Goal: Task Accomplishment & Management: Manage account settings

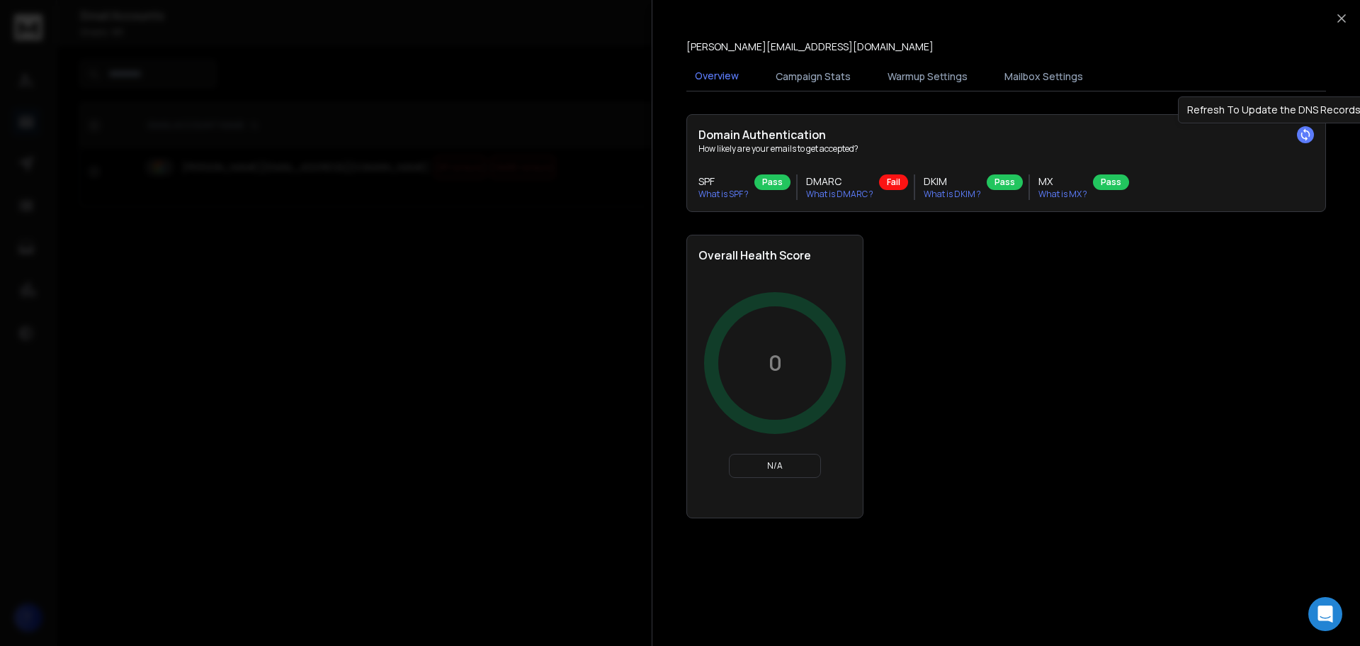
click at [1307, 135] on icon at bounding box center [1306, 135] width 14 height 14
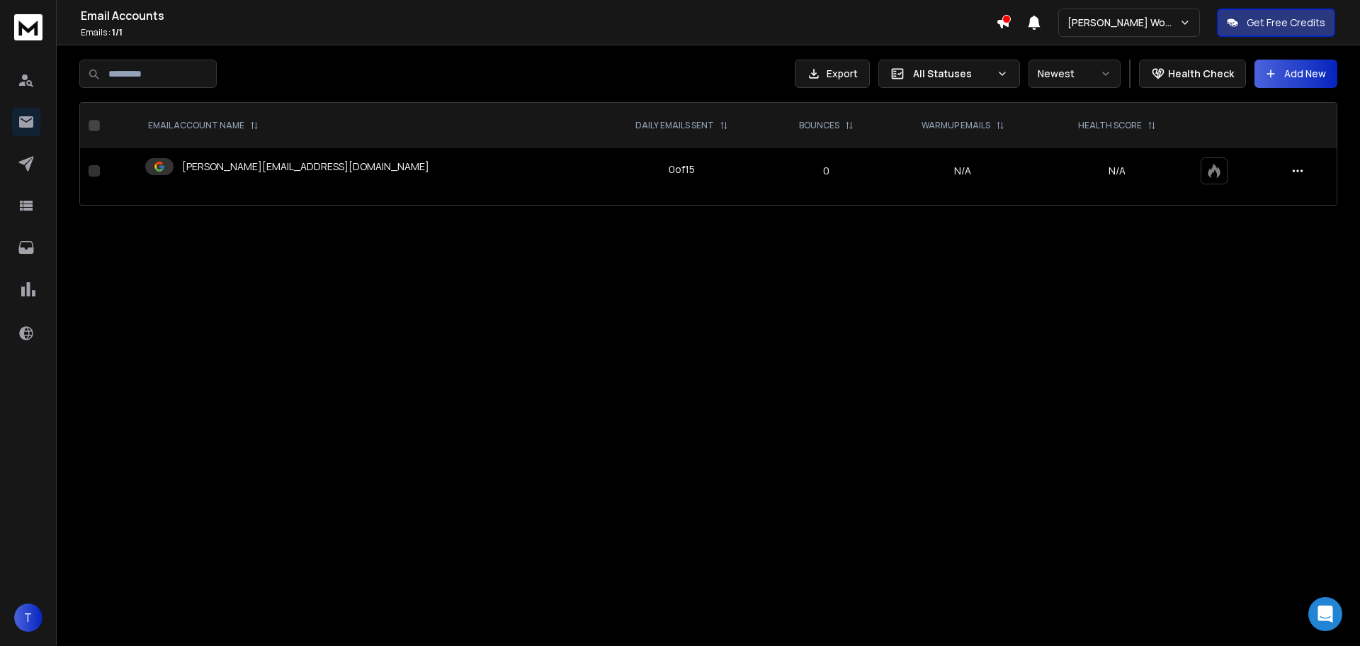
click at [222, 164] on p "[PERSON_NAME][EMAIL_ADDRESS][DOMAIN_NAME]" at bounding box center [305, 166] width 247 height 14
click at [235, 169] on p "[PERSON_NAME][EMAIL_ADDRESS][DOMAIN_NAME]" at bounding box center [305, 166] width 247 height 14
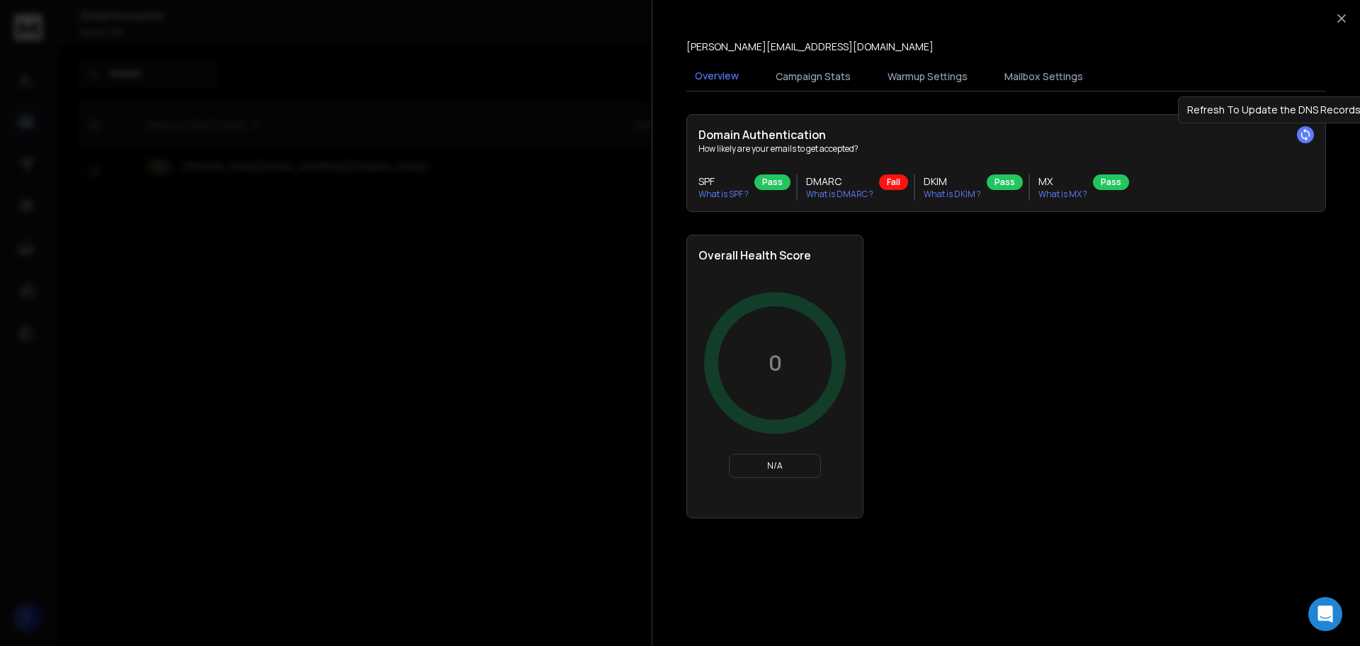
click at [1302, 133] on icon at bounding box center [1306, 134] width 9 height 13
click at [1303, 133] on icon at bounding box center [1306, 135] width 14 height 14
click at [1301, 135] on icon at bounding box center [1306, 135] width 14 height 14
